Goal: Information Seeking & Learning: Check status

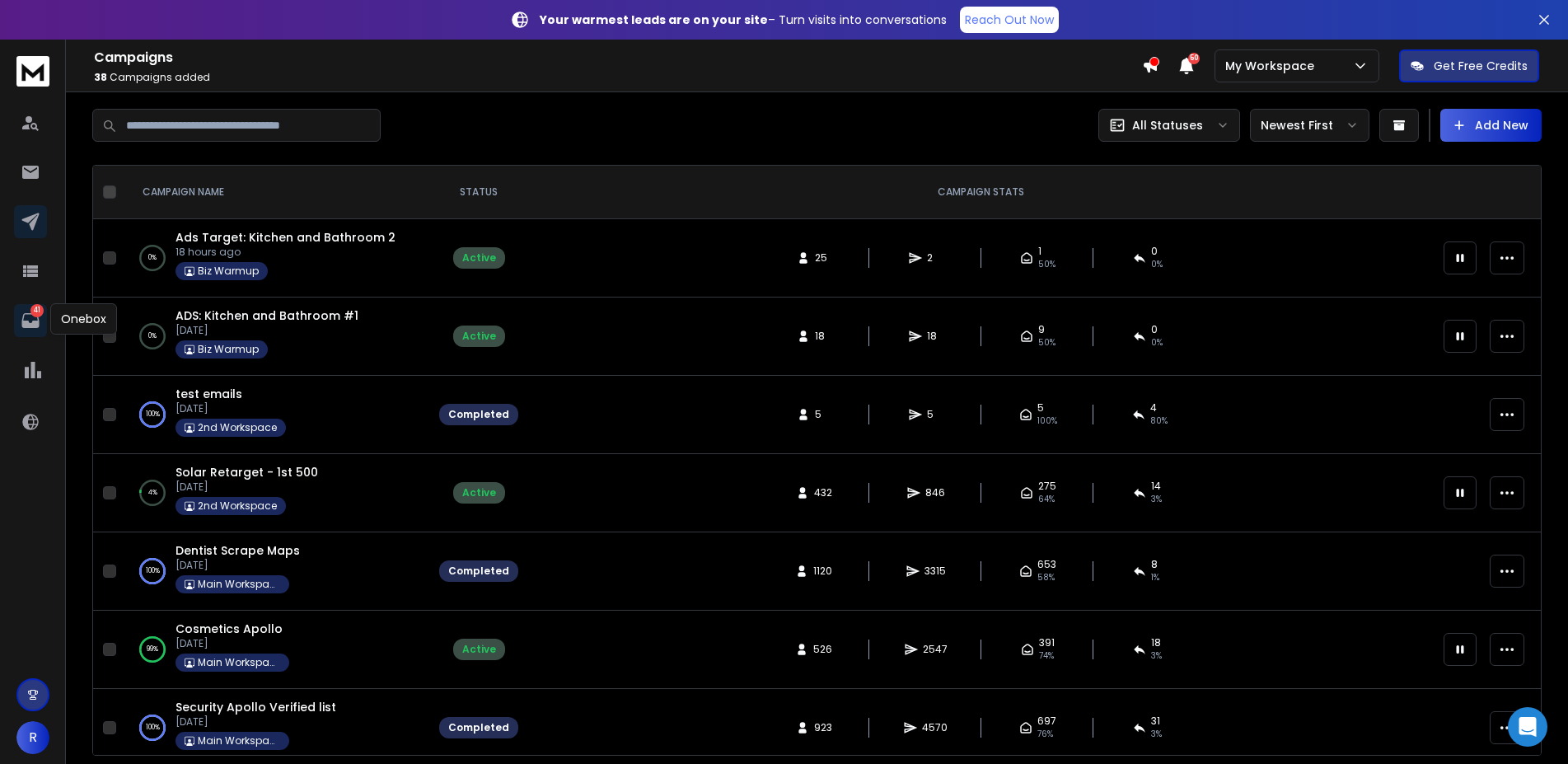
click at [25, 320] on icon at bounding box center [30, 321] width 17 height 15
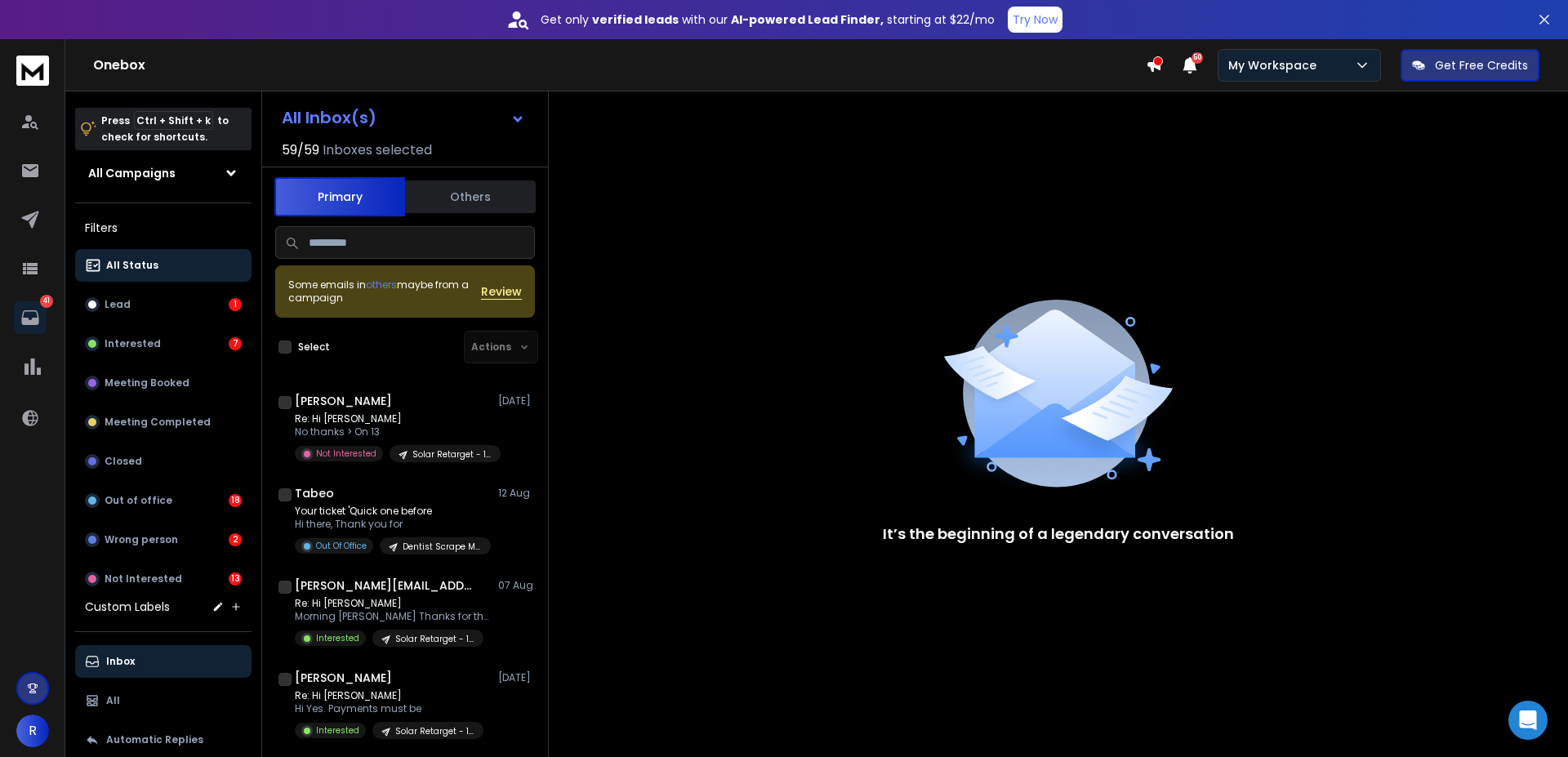
click at [1264, 78] on button "My Workspace" at bounding box center [1299, 65] width 164 height 33
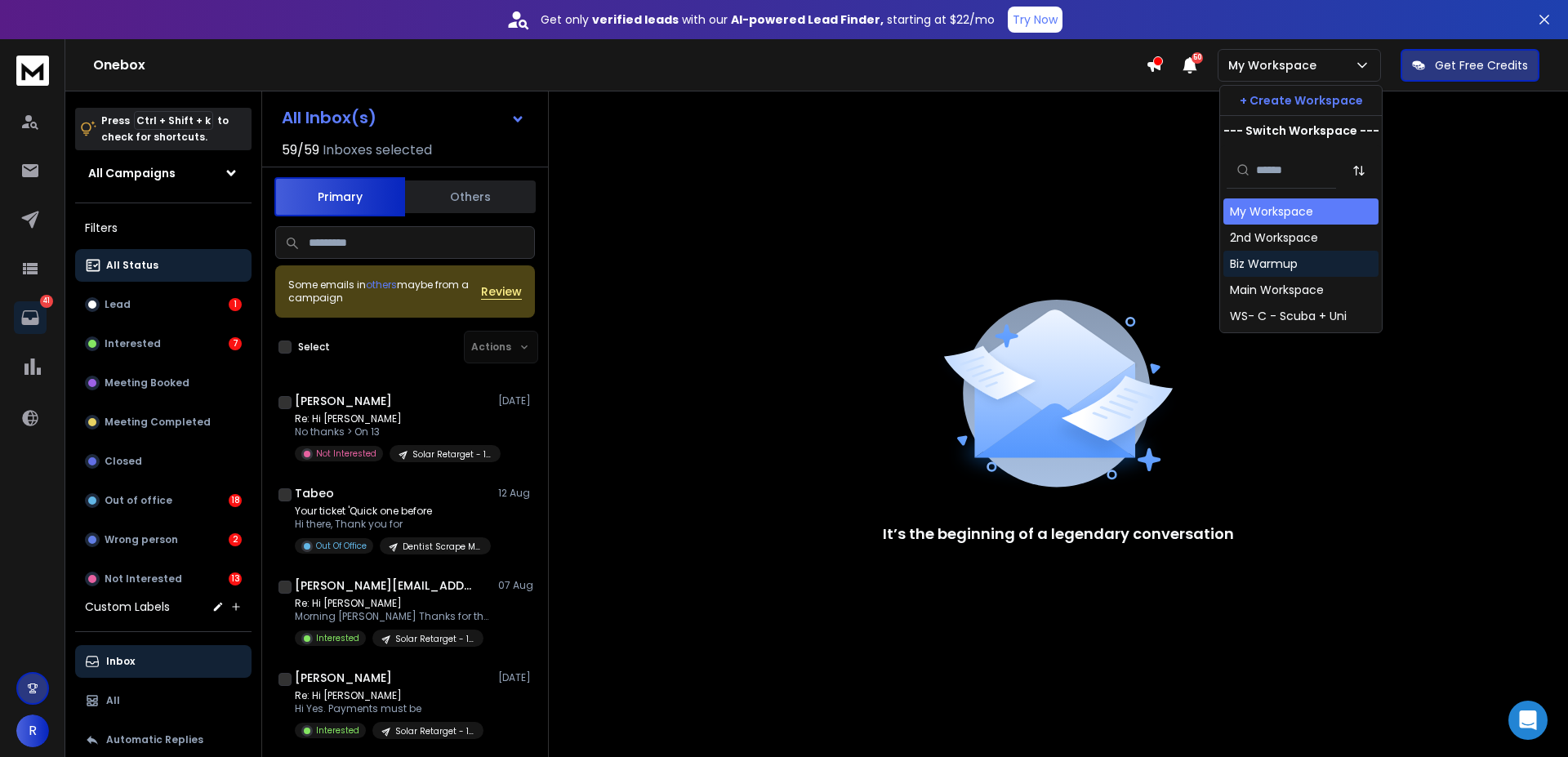
click at [1247, 265] on div "Biz Warmup" at bounding box center [1264, 263] width 68 height 16
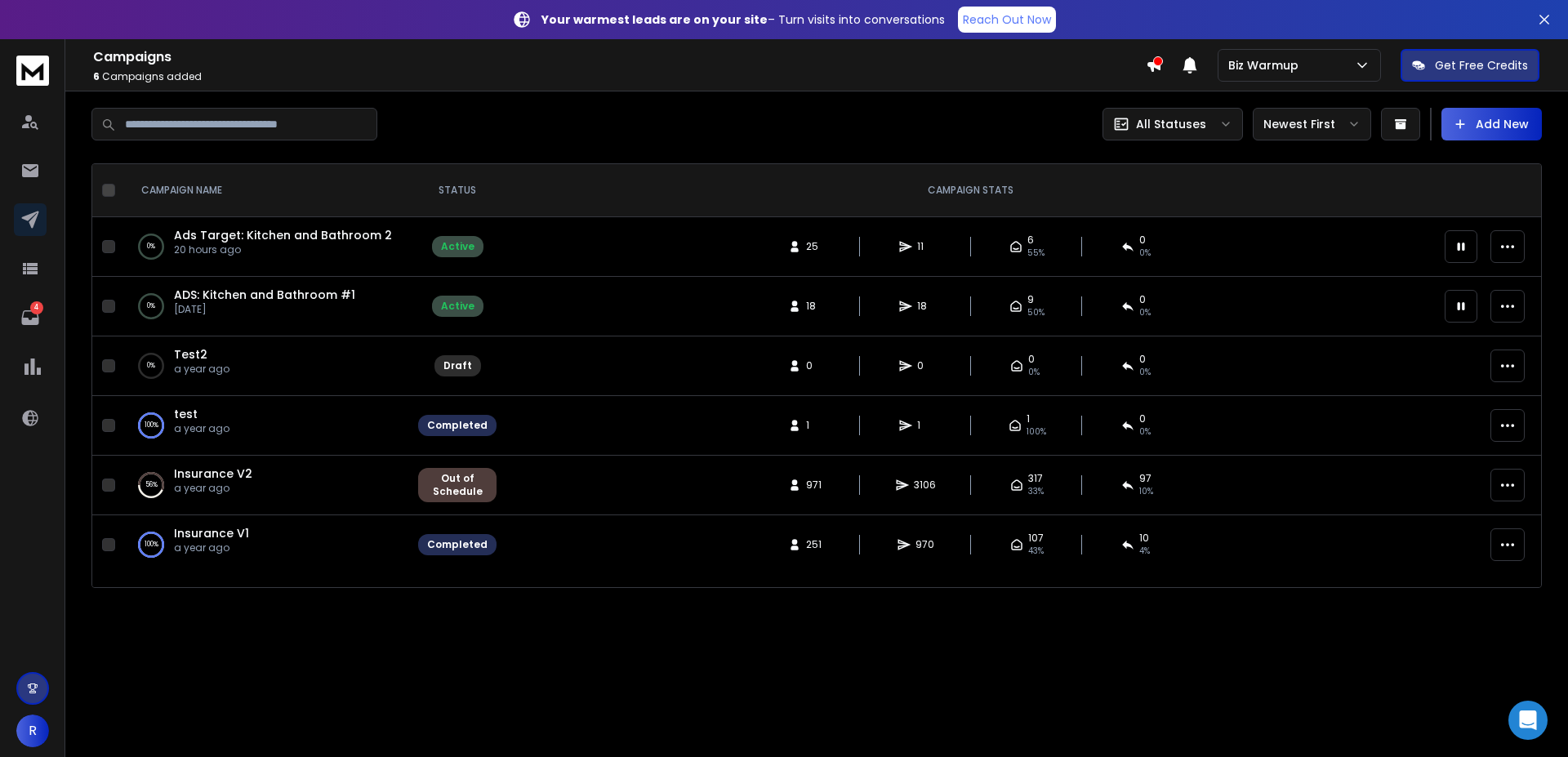
click at [298, 234] on span "Ads Target: Kitchen and Bathroom 2" at bounding box center [283, 235] width 218 height 16
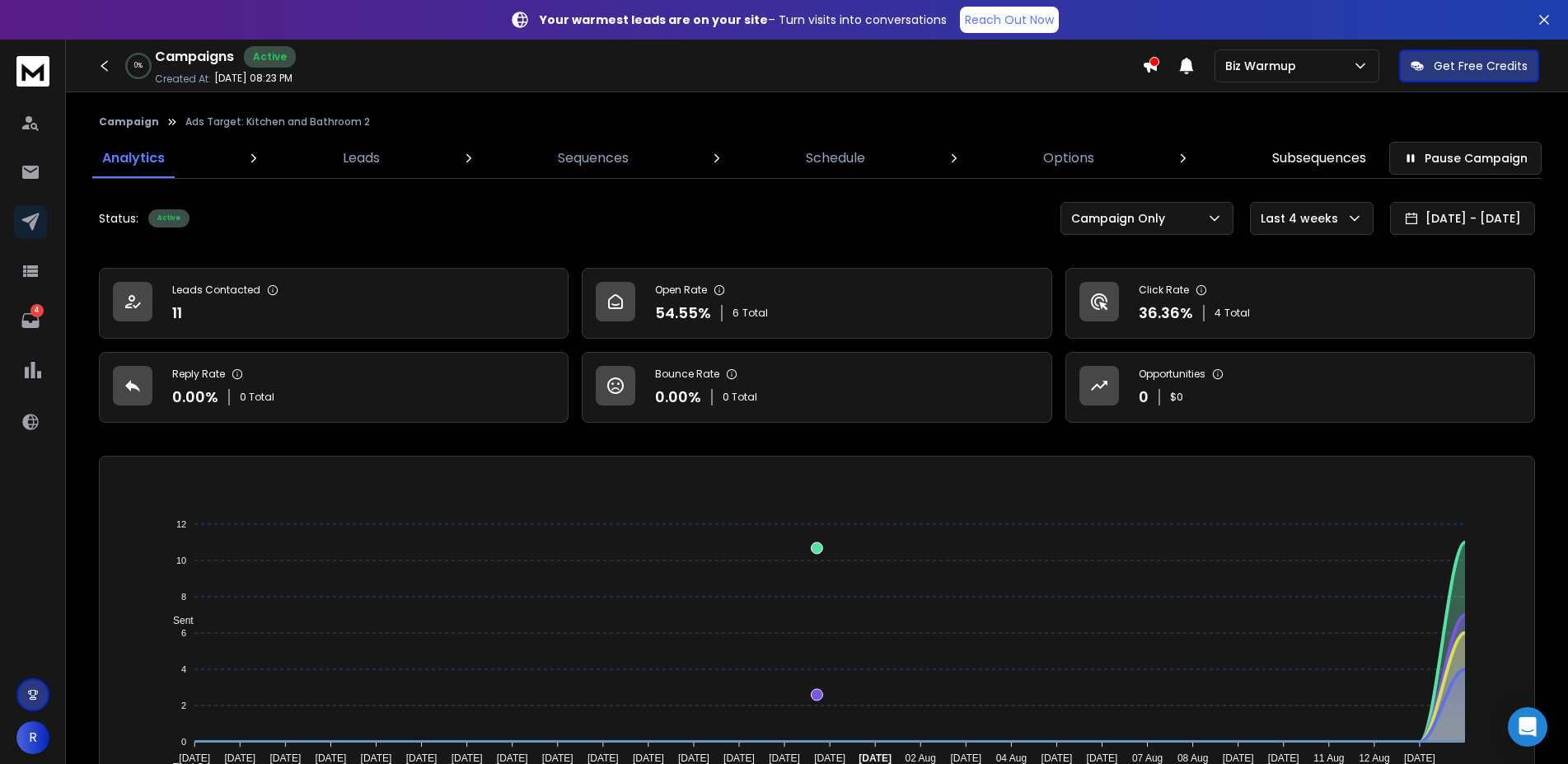
click at [1324, 160] on p "Subsequences" at bounding box center [1319, 157] width 94 height 19
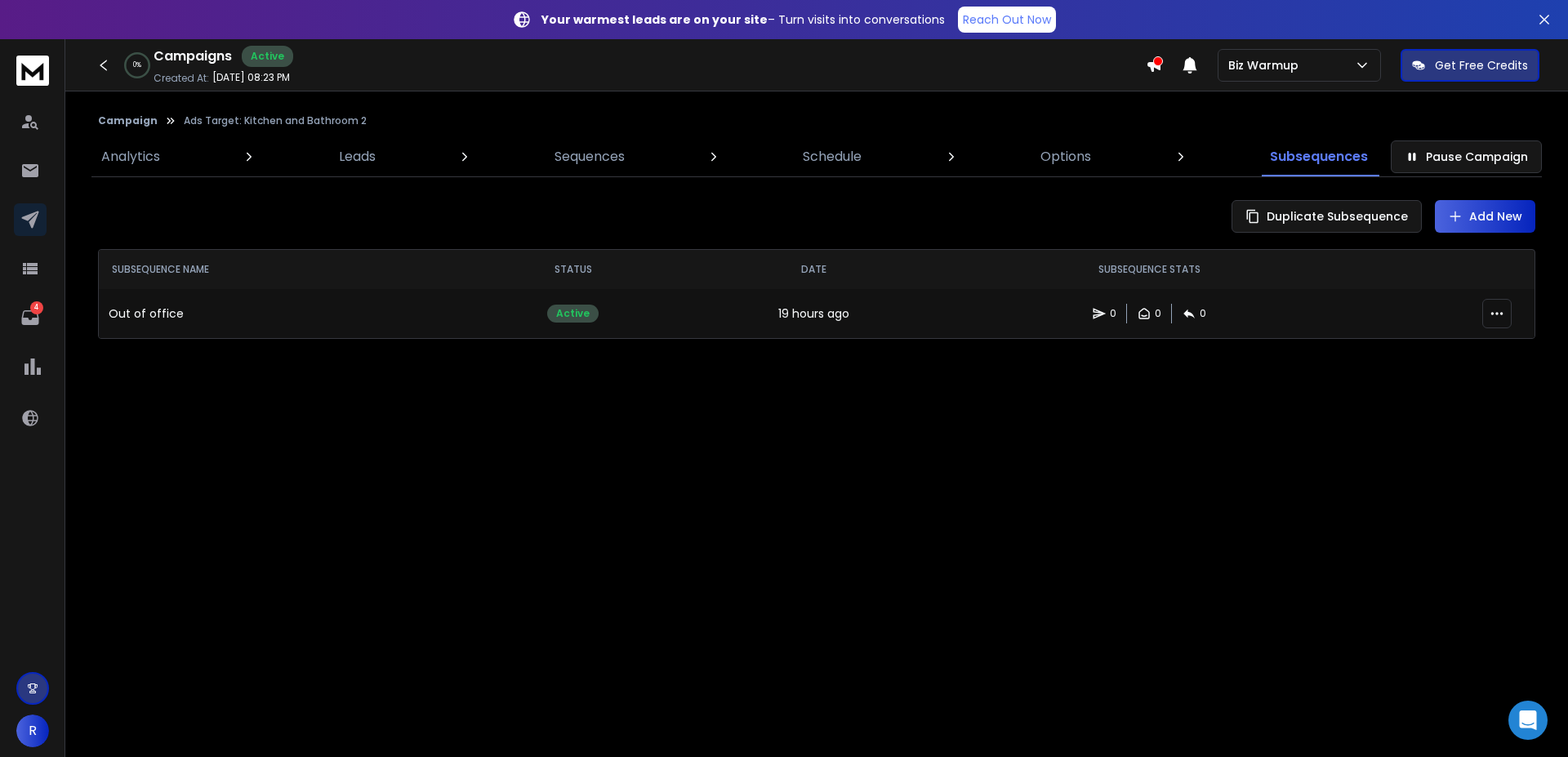
click at [151, 311] on td "Out of office" at bounding box center [283, 314] width 368 height 49
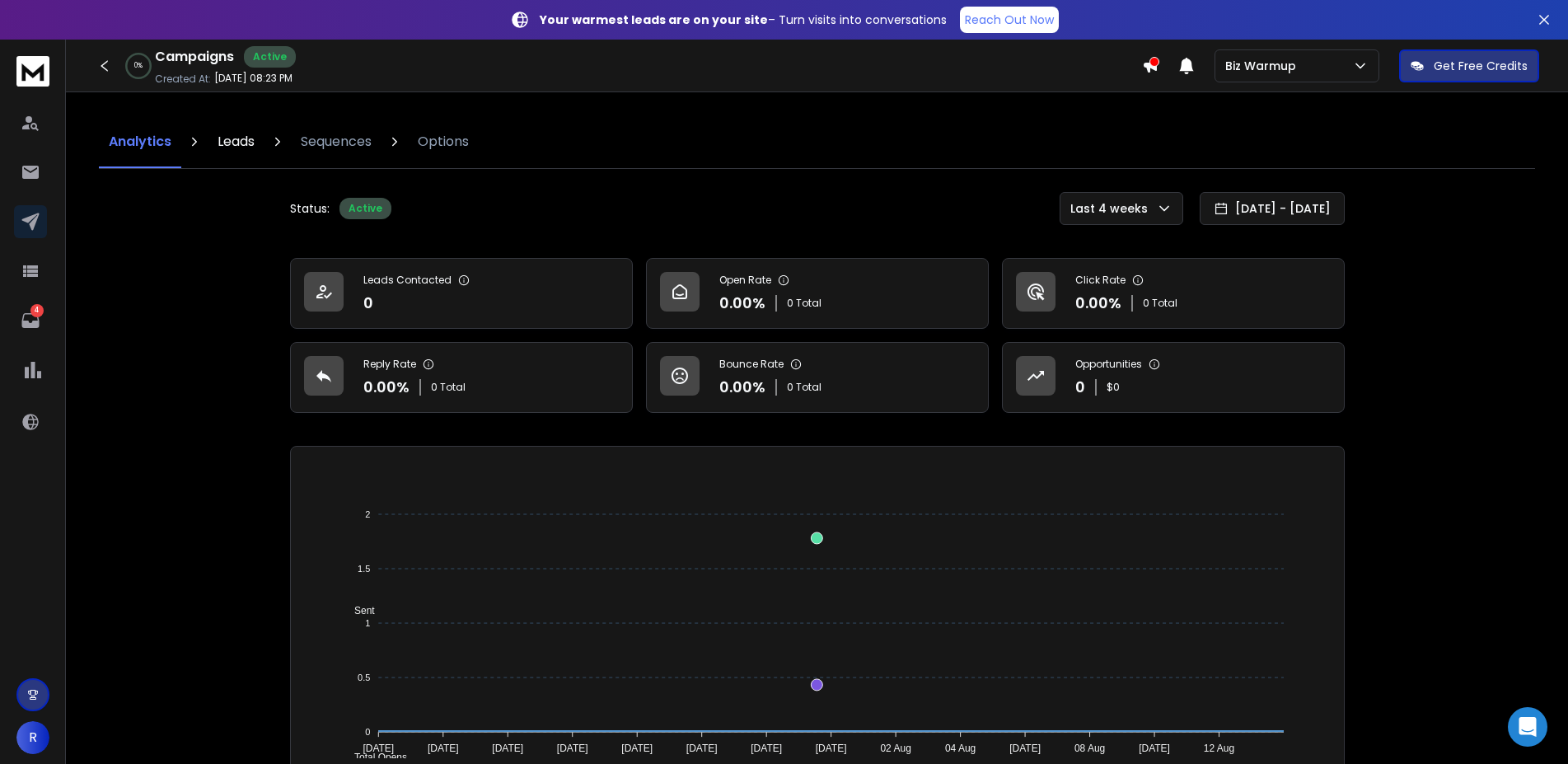
click at [252, 148] on p "Leads" at bounding box center [236, 141] width 37 height 19
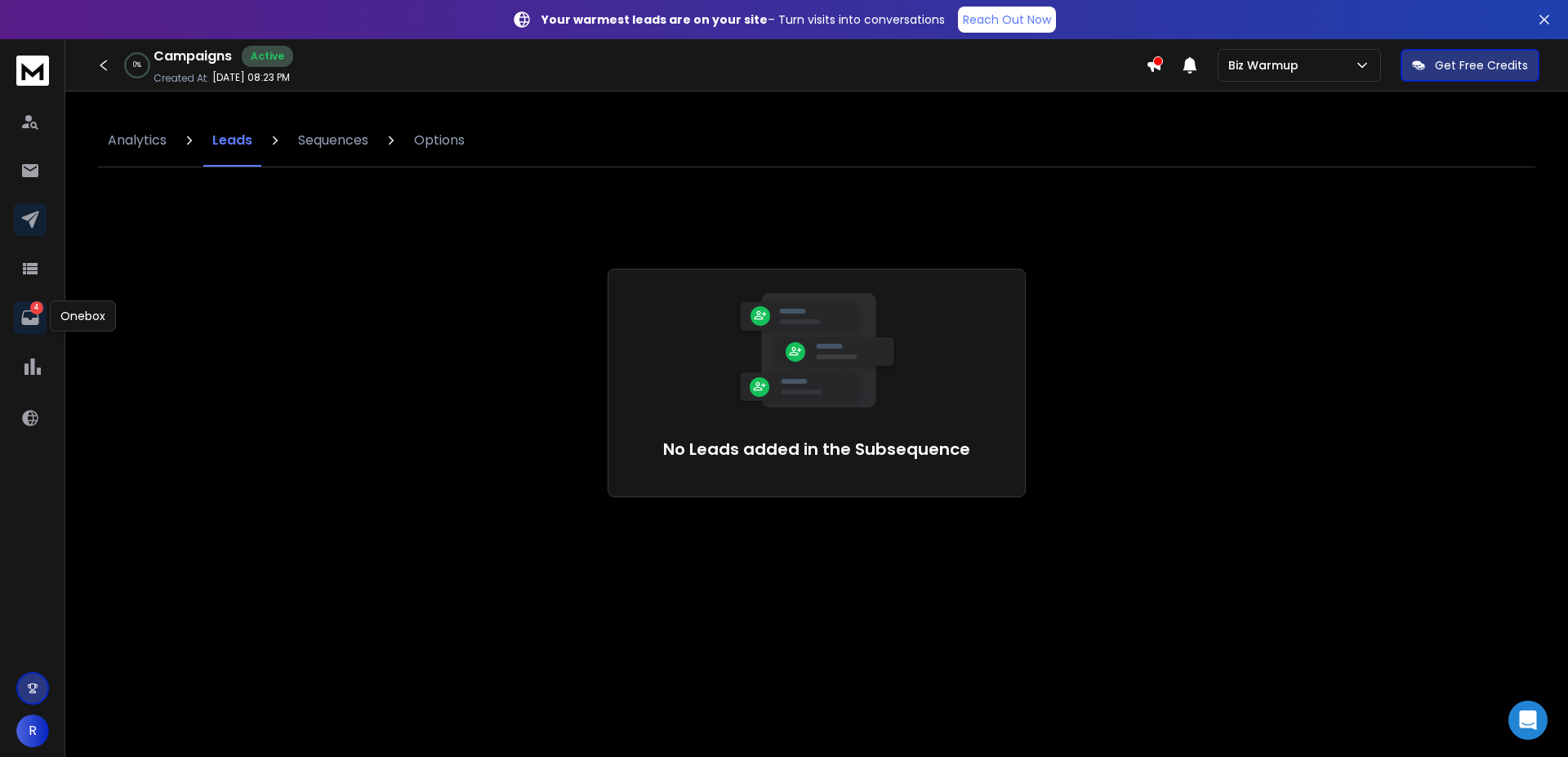
click at [34, 311] on p "4" at bounding box center [37, 308] width 13 height 13
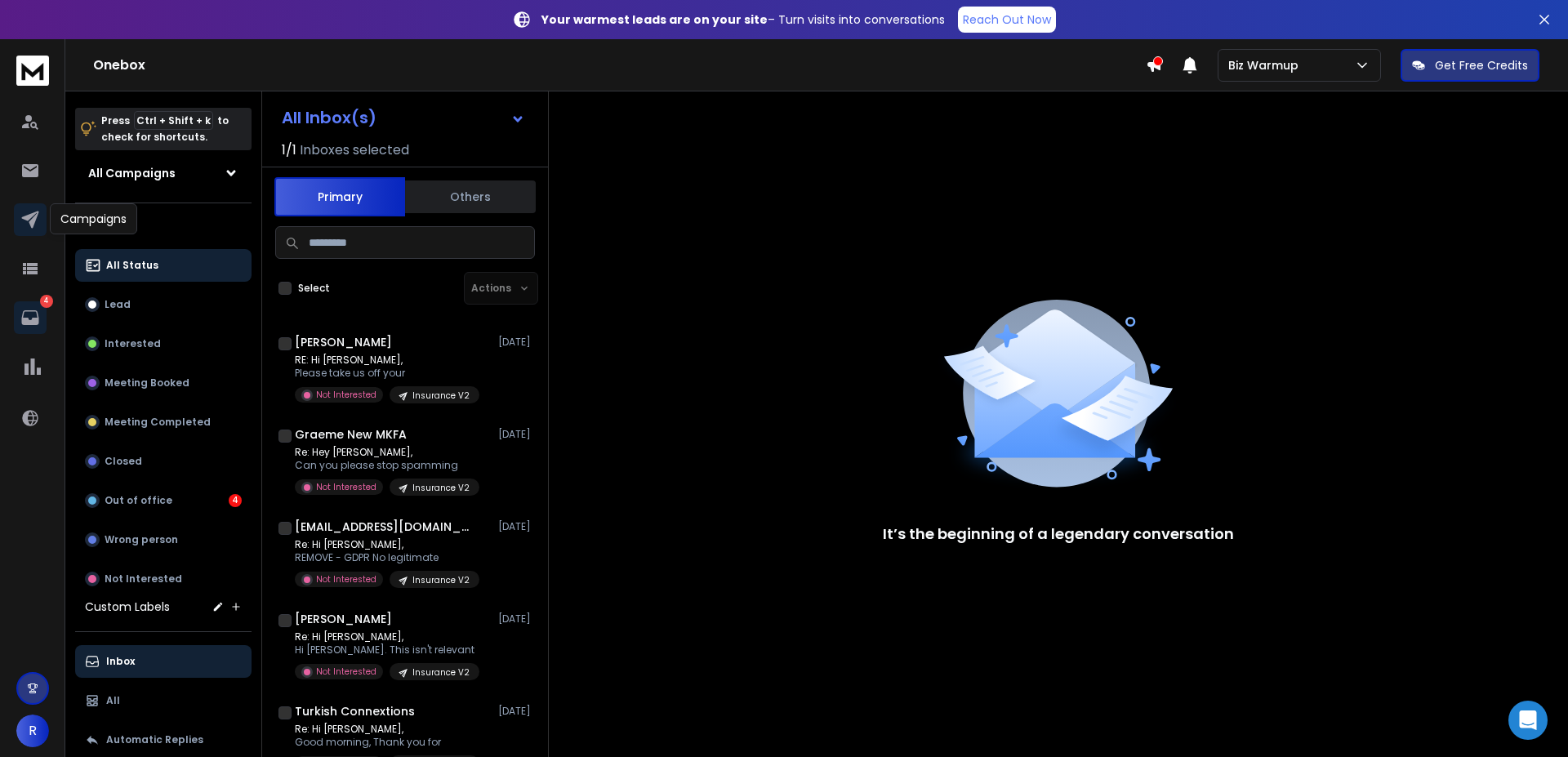
click at [37, 207] on link at bounding box center [30, 219] width 33 height 33
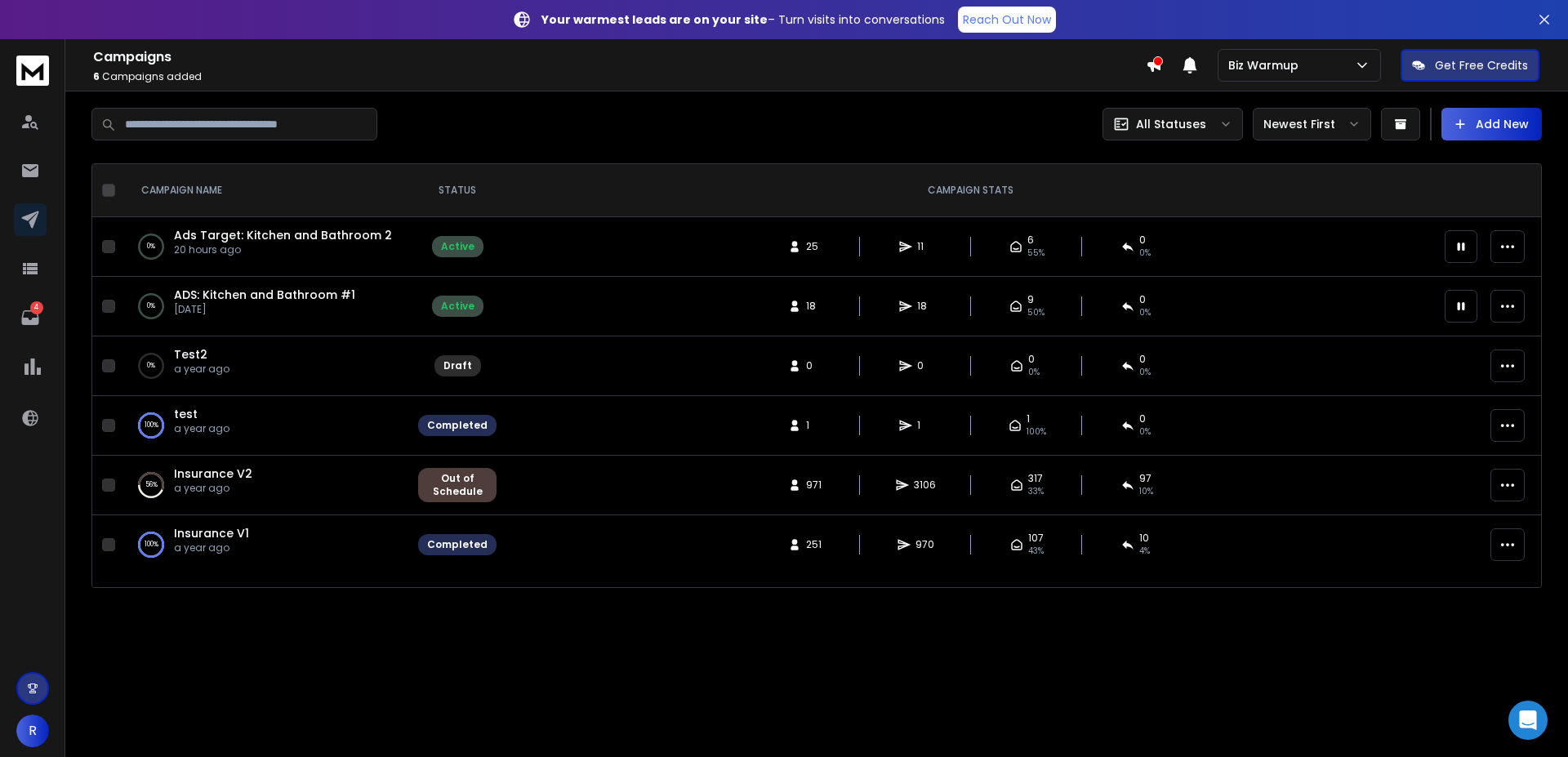
click at [265, 288] on span "ADS: Kitchen and Bathroom #1" at bounding box center [264, 294] width 181 height 16
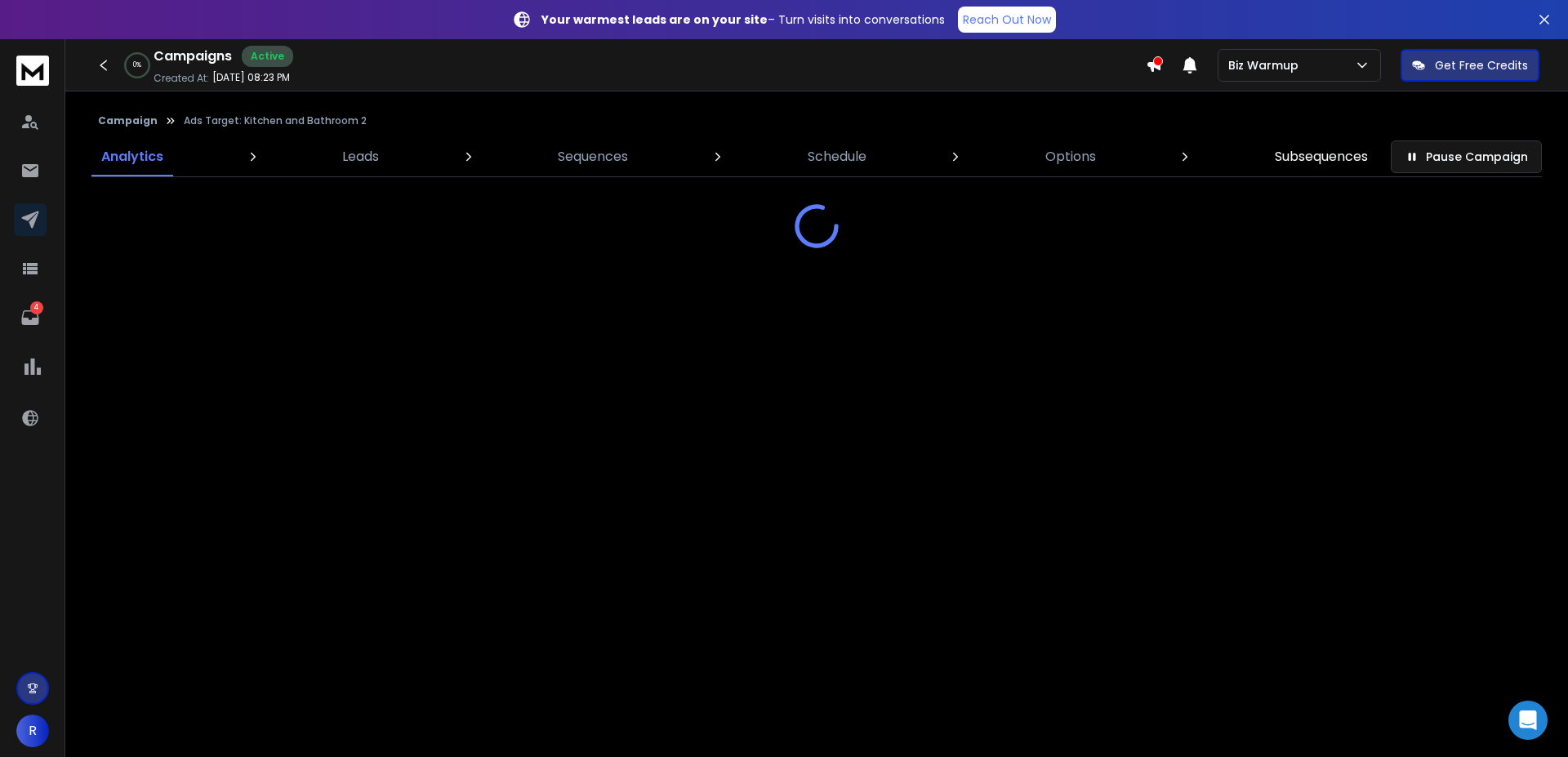
click at [1295, 155] on p "Subsequences" at bounding box center [1321, 156] width 93 height 19
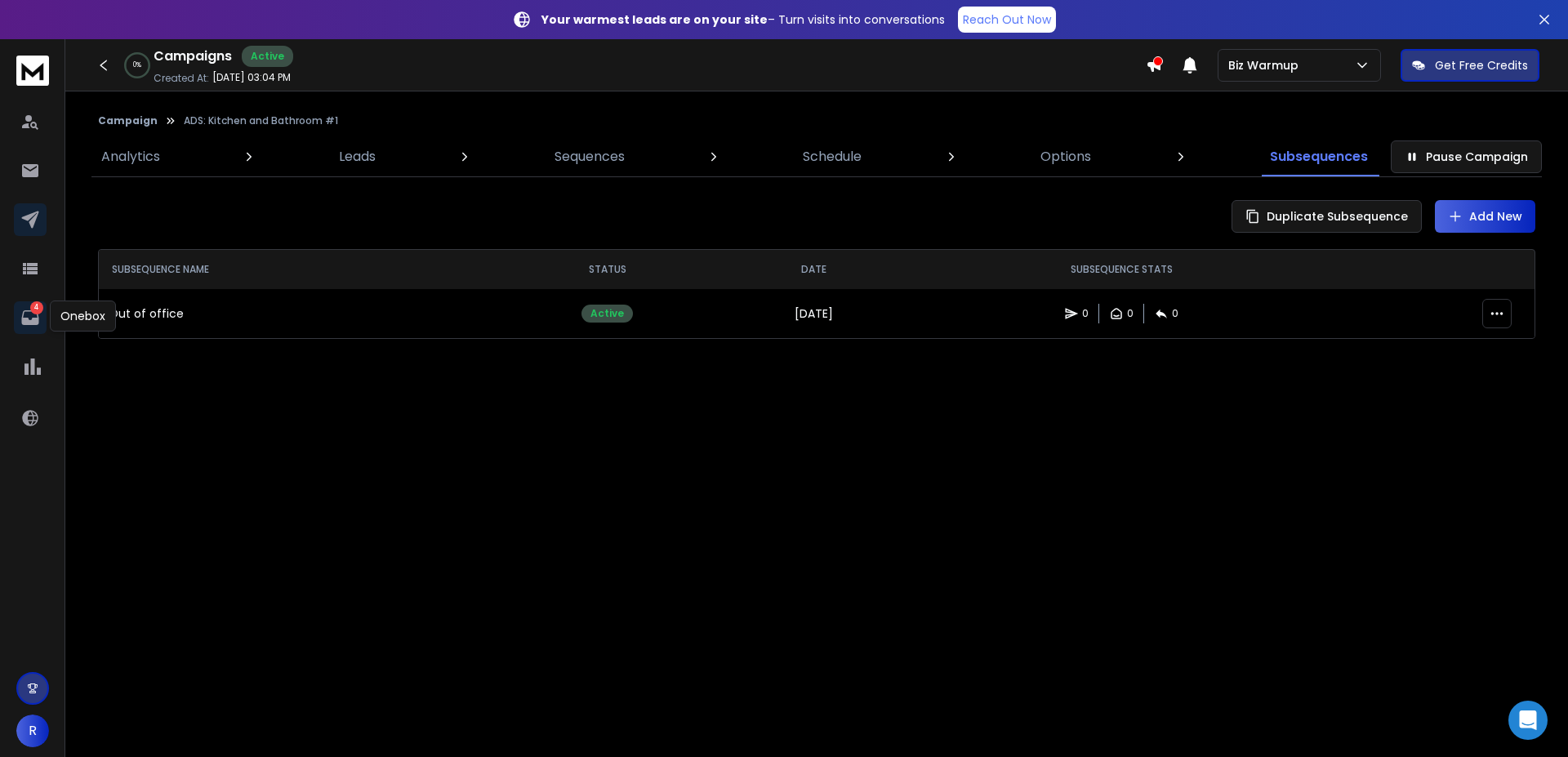
click at [34, 309] on p "4" at bounding box center [37, 308] width 13 height 13
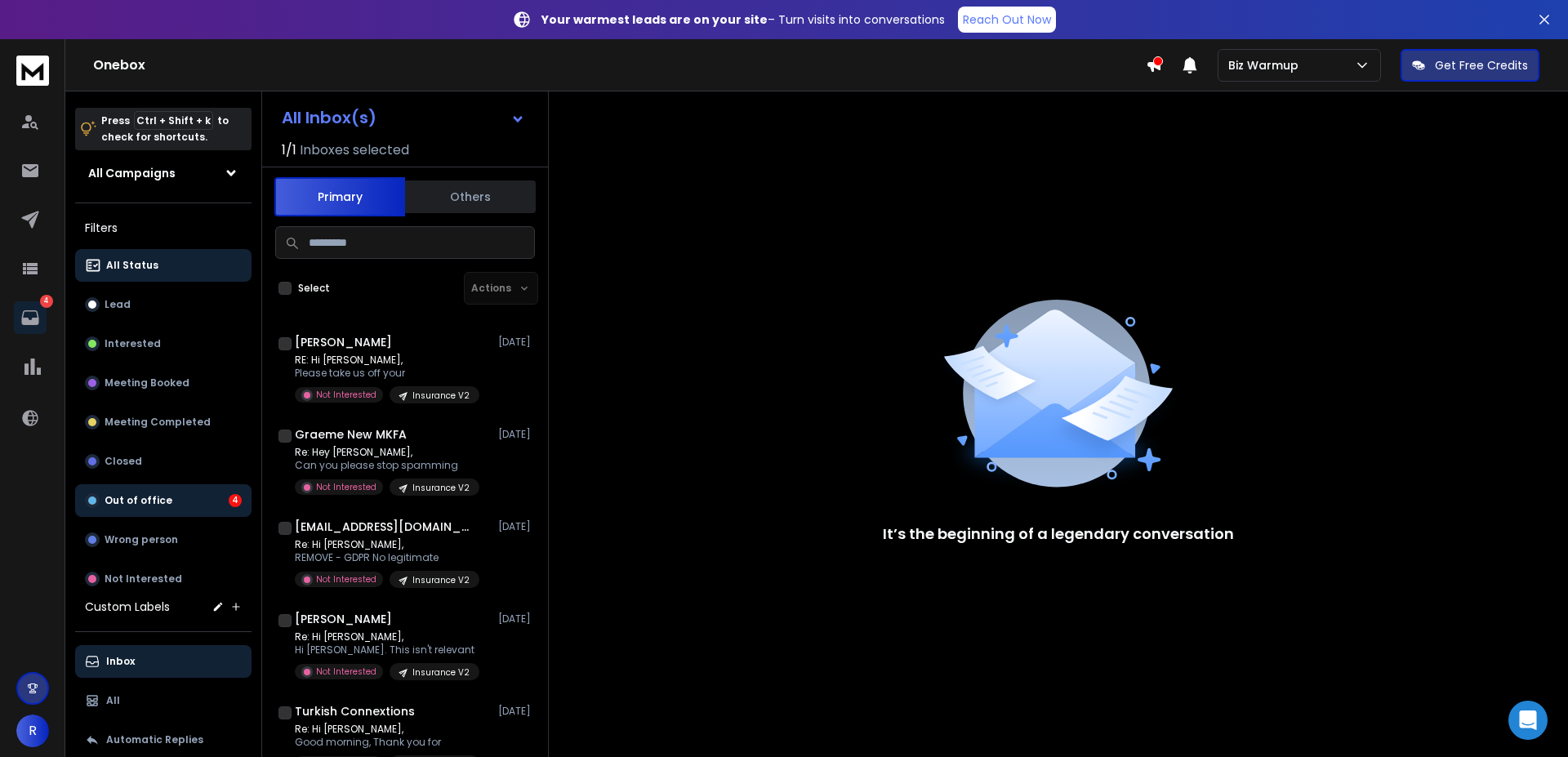
click at [149, 504] on p "Out of office" at bounding box center [138, 500] width 68 height 13
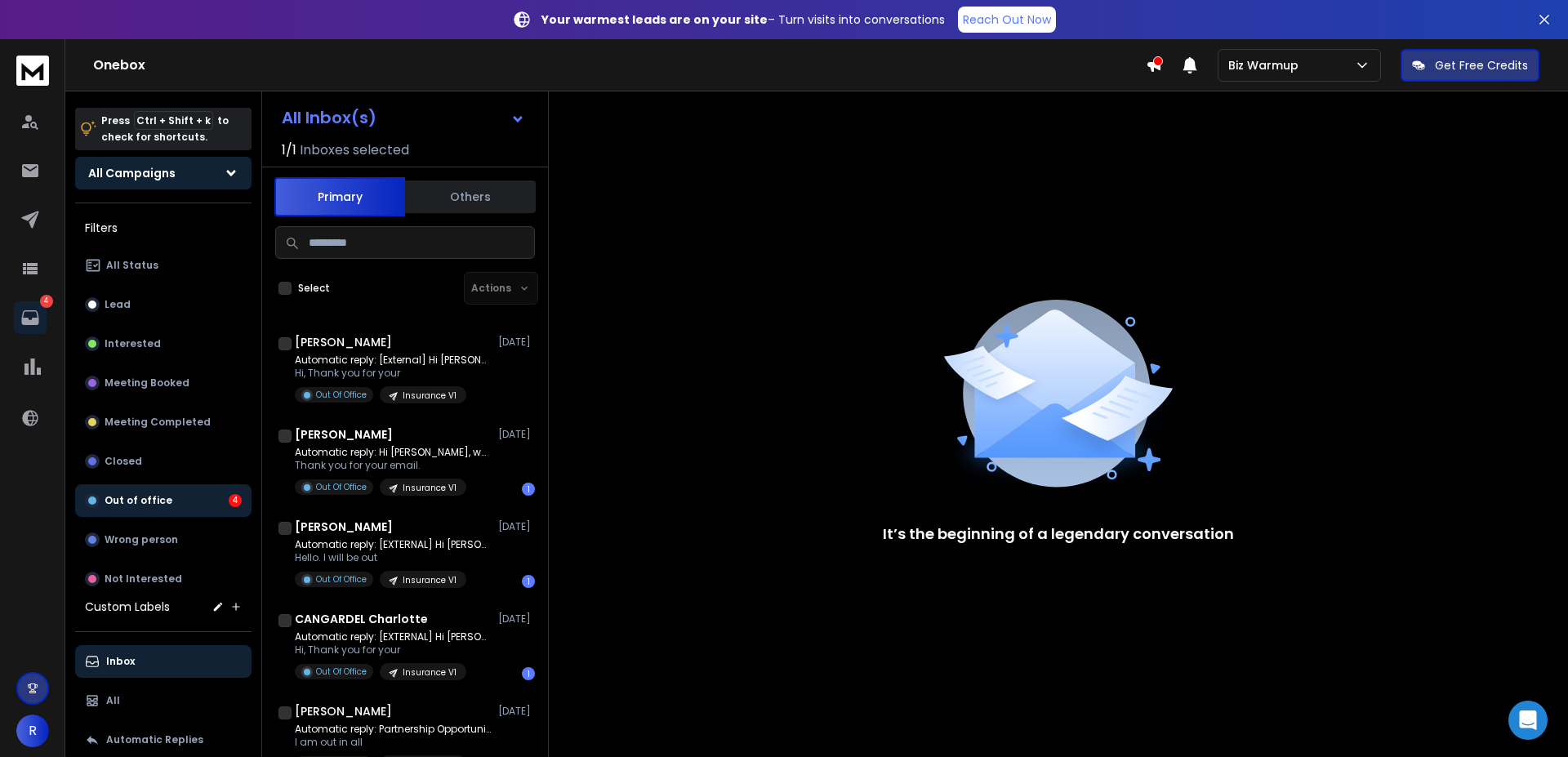
click at [206, 165] on button "All Campaigns" at bounding box center [164, 173] width 176 height 33
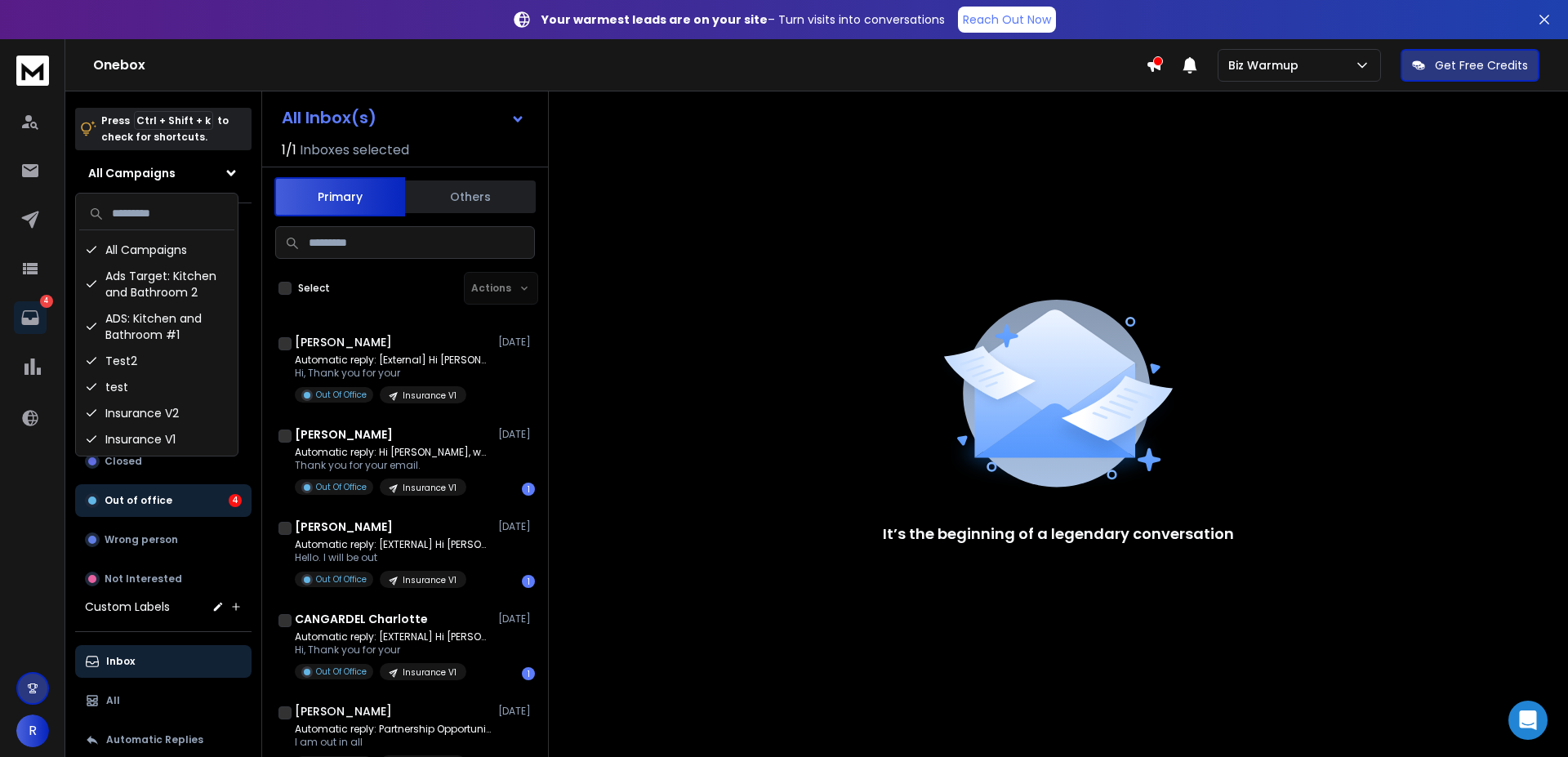
click at [782, 391] on div "It’s the beginning of a legendary conversation" at bounding box center [1057, 412] width 1019 height 643
